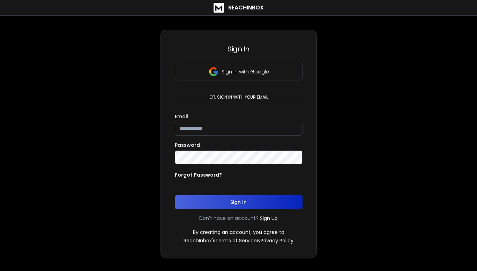
click at [222, 125] on input "email" at bounding box center [239, 129] width 128 height 14
type input "**********"
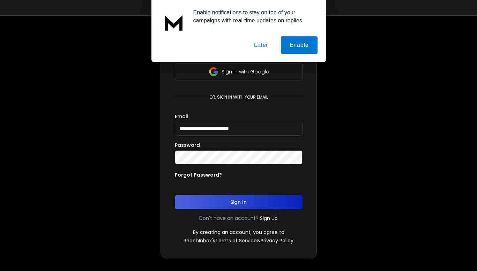
click at [259, 44] on button "Later" at bounding box center [261, 44] width 31 height 17
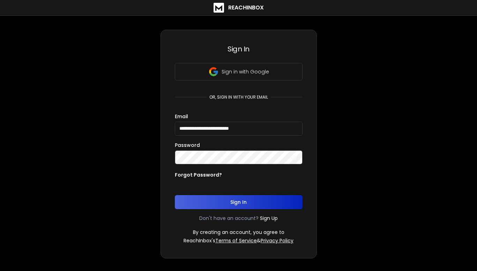
click at [255, 198] on button "Sign In" at bounding box center [239, 202] width 128 height 14
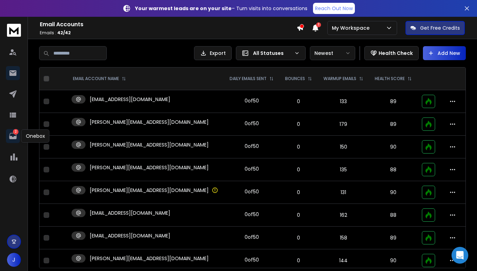
click at [12, 132] on icon at bounding box center [13, 136] width 8 height 8
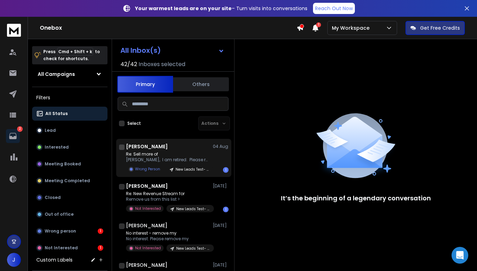
click at [173, 154] on p "Re: Sell more of" at bounding box center [168, 154] width 84 height 6
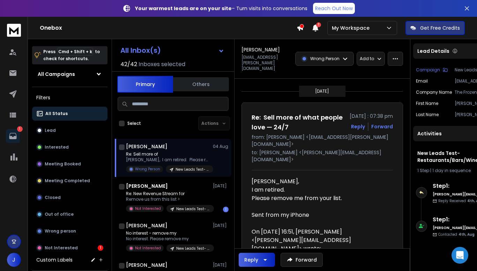
click at [467, 6] on icon at bounding box center [467, 8] width 6 height 6
